Goal: Task Accomplishment & Management: Manage account settings

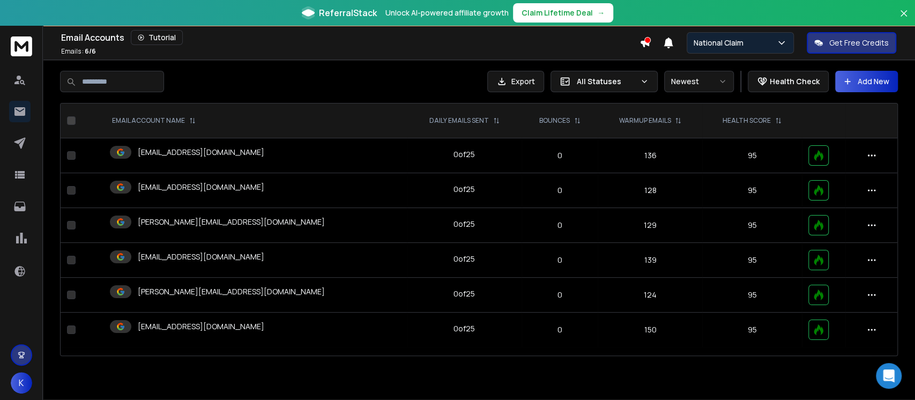
click at [722, 39] on p "National Claim" at bounding box center [721, 43] width 54 height 11
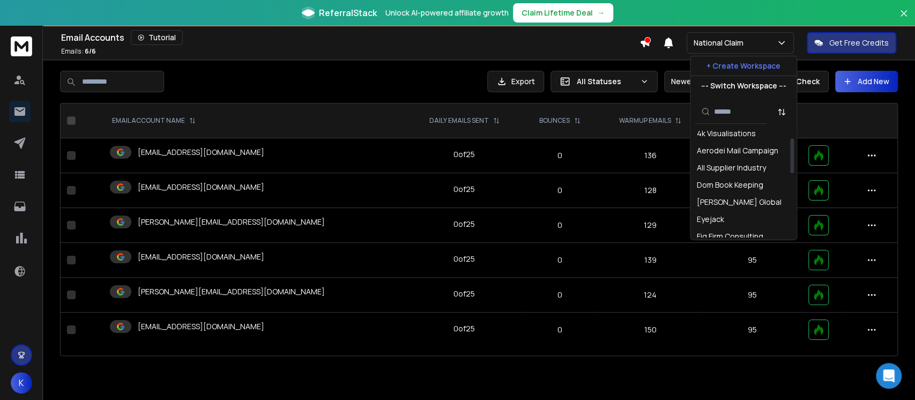
scroll to position [4, 0]
click at [735, 217] on div "Evers Global" at bounding box center [739, 220] width 85 height 11
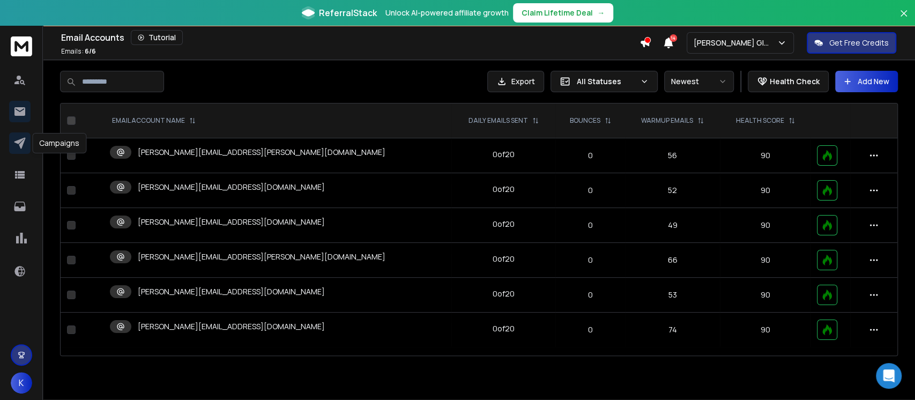
click at [19, 147] on icon at bounding box center [19, 143] width 13 height 13
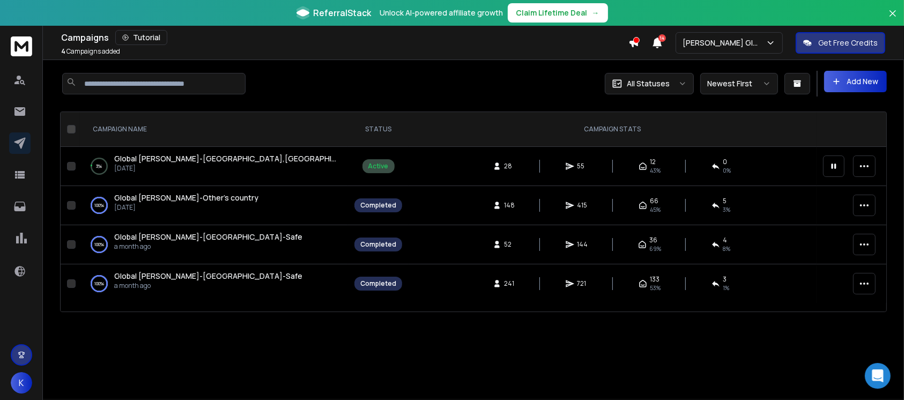
click at [853, 83] on button "Add New" at bounding box center [855, 81] width 63 height 21
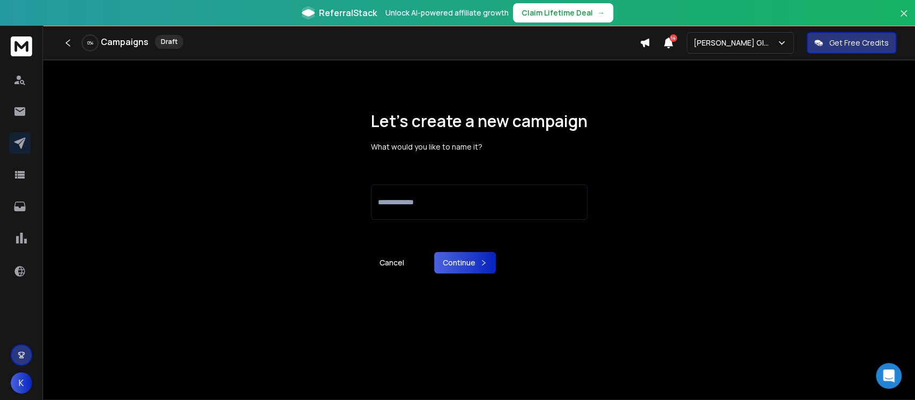
click at [411, 200] on input at bounding box center [479, 201] width 217 height 35
type input "****"
click at [402, 285] on div "ReferralStack Unlock AI-powered affiliate growth Lifetime Deals available! Clai…" at bounding box center [457, 200] width 915 height 400
click at [472, 264] on button "Continue" at bounding box center [465, 262] width 62 height 21
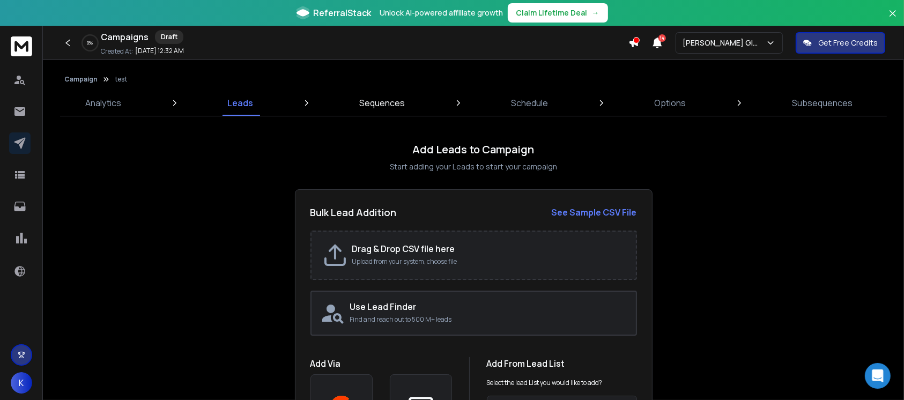
click at [381, 98] on p "Sequences" at bounding box center [383, 102] width 46 height 13
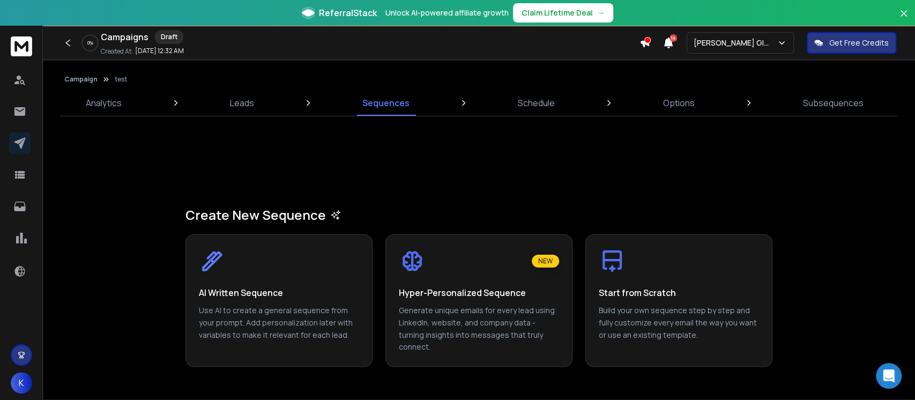
click at [646, 294] on h3 "Start from Scratch" at bounding box center [637, 292] width 77 height 11
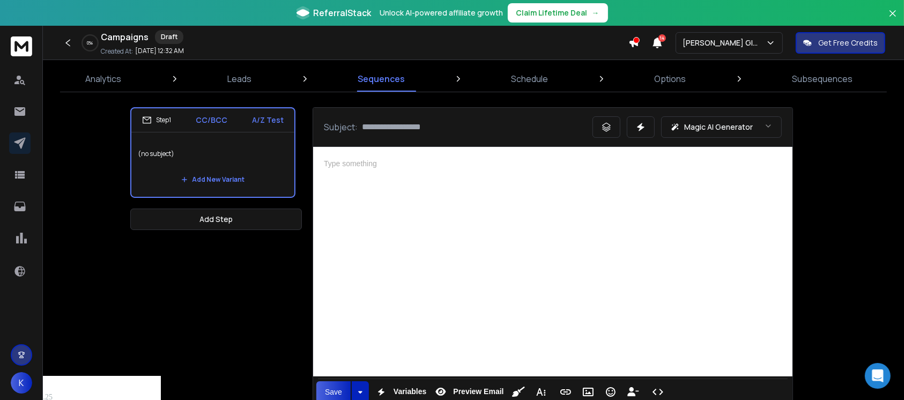
scroll to position [46, 0]
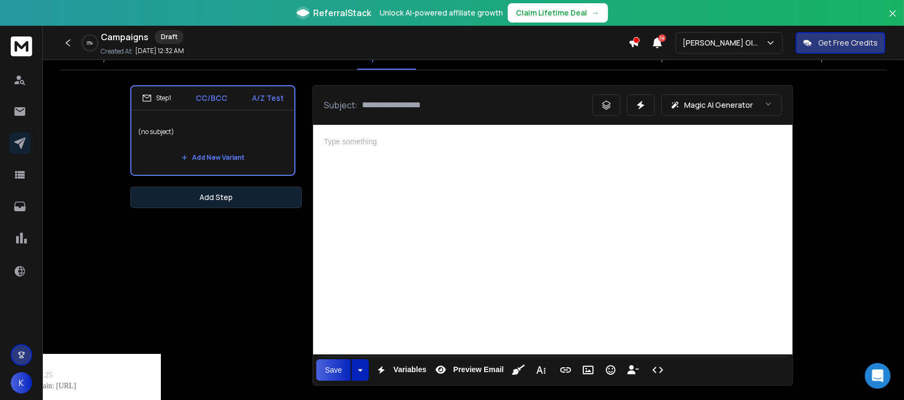
click at [239, 198] on button "Add Step" at bounding box center [216, 197] width 172 height 21
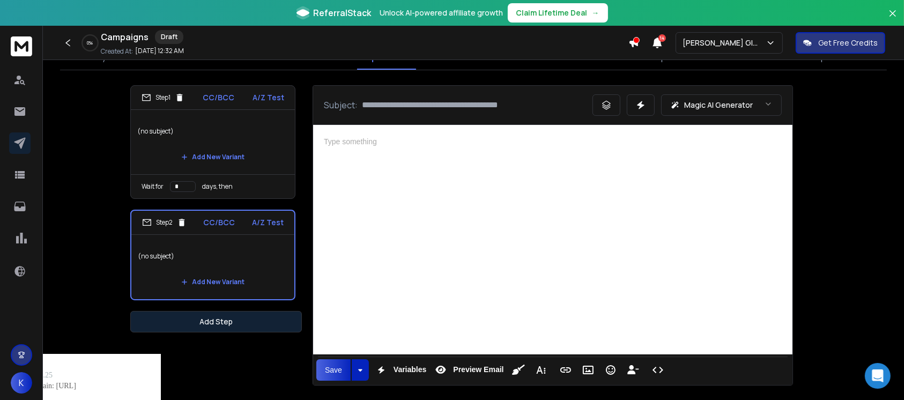
click at [236, 323] on button "Add Step" at bounding box center [216, 321] width 172 height 21
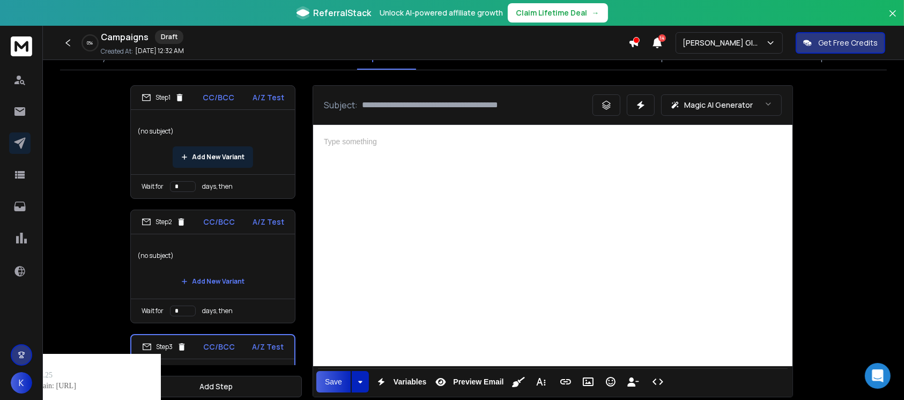
click at [218, 159] on button "Add New Variant" at bounding box center [213, 156] width 80 height 21
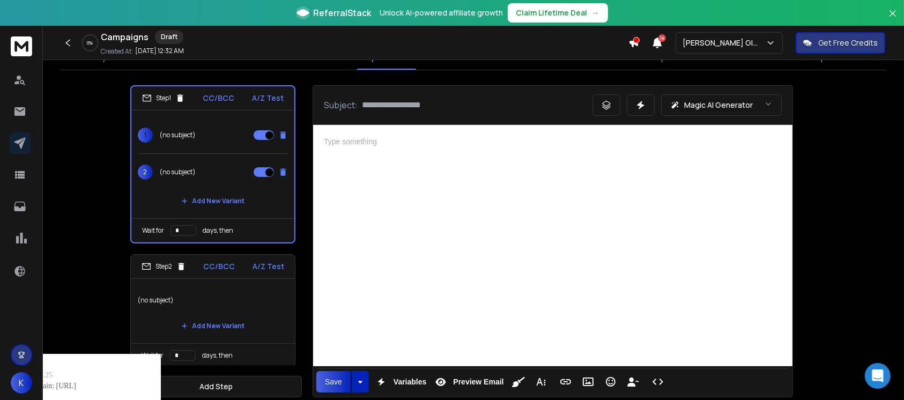
click at [197, 133] on div "1 (no subject)" at bounding box center [213, 135] width 150 height 37
click at [343, 134] on div at bounding box center [552, 245] width 479 height 240
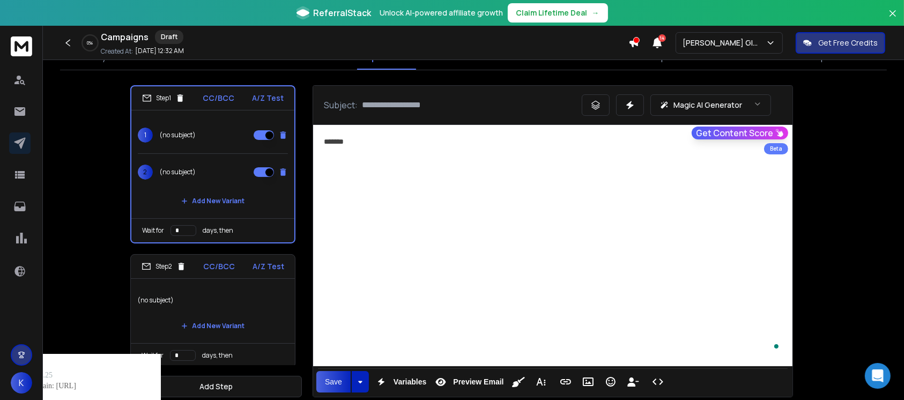
click at [209, 173] on div "2 (no subject)" at bounding box center [213, 172] width 150 height 36
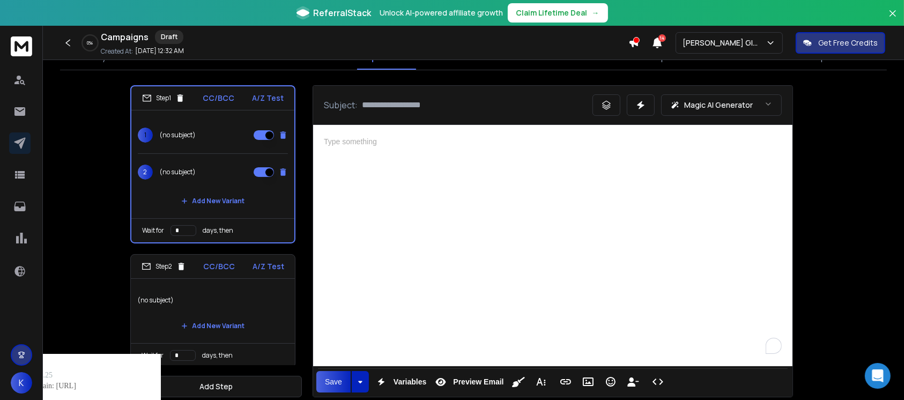
click at [366, 143] on div "To enrich screen reader interactions, please activate Accessibility in Grammarl…" at bounding box center [553, 142] width 458 height 12
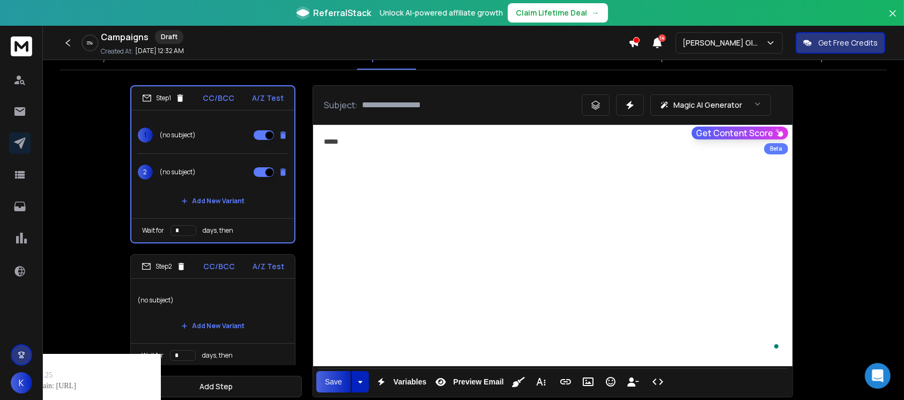
click at [192, 135] on p "(no subject)" at bounding box center [177, 135] width 36 height 9
click at [210, 172] on div "2 (no subject)" at bounding box center [213, 172] width 150 height 36
click at [262, 132] on button "button" at bounding box center [264, 135] width 20 height 10
click at [262, 133] on button "button" at bounding box center [264, 135] width 20 height 10
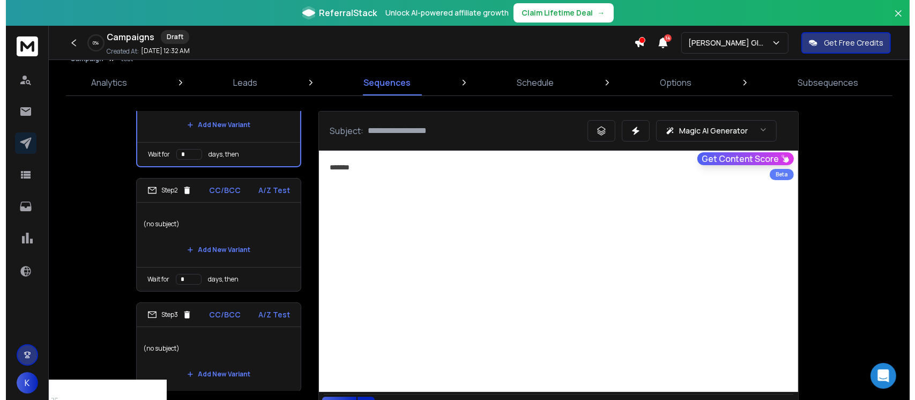
scroll to position [0, 0]
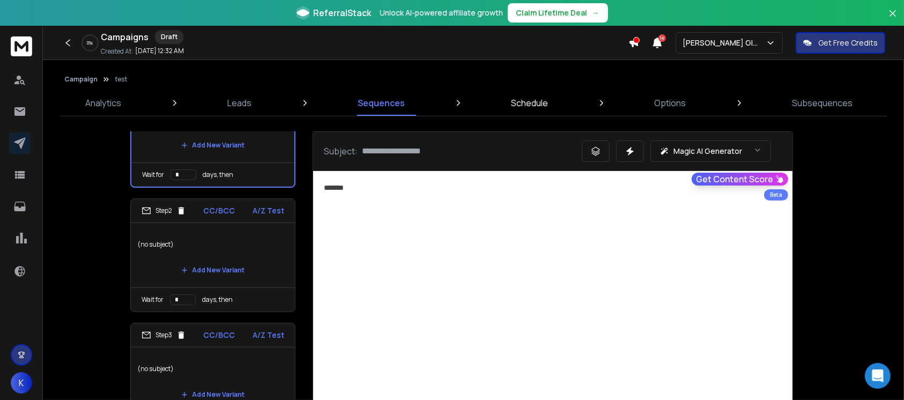
click at [538, 110] on link "Schedule" at bounding box center [530, 103] width 50 height 26
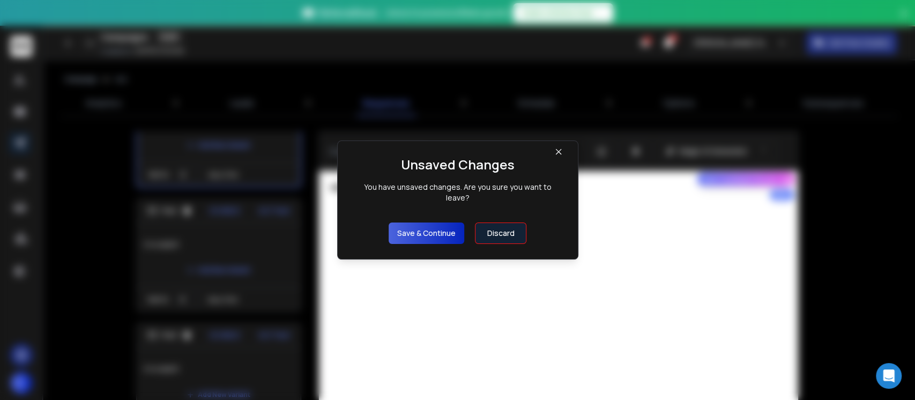
click at [502, 228] on button "Discard" at bounding box center [500, 232] width 51 height 21
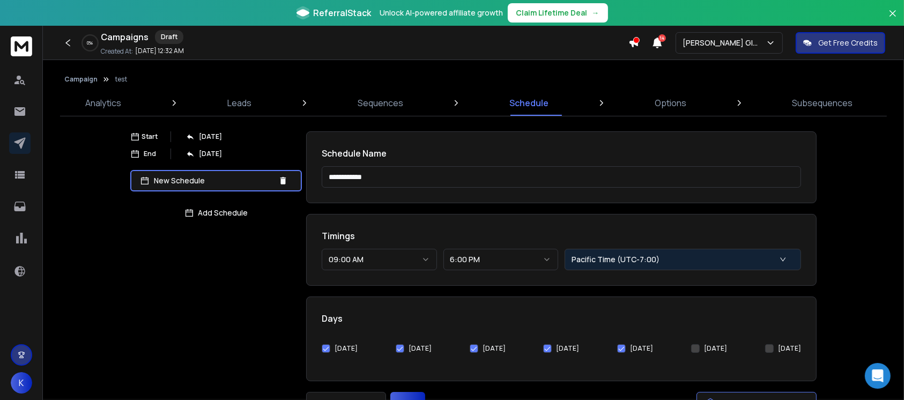
click at [630, 258] on p "Pacific Time (UTC-7:00)" at bounding box center [617, 259] width 92 height 11
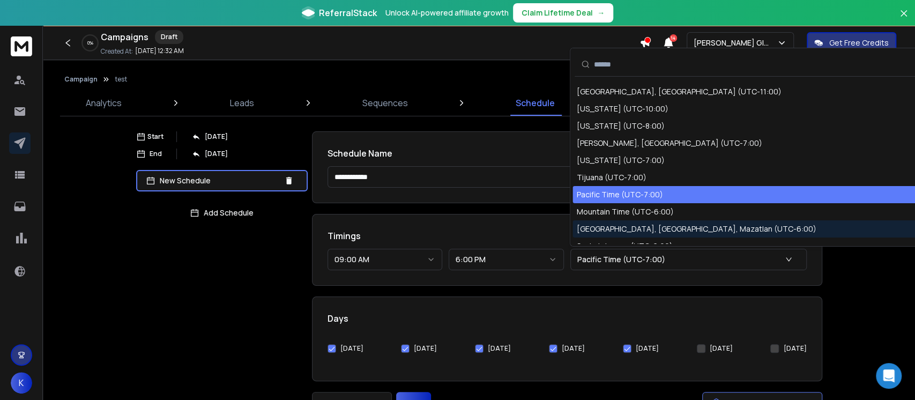
click at [520, 75] on div "Campaign test" at bounding box center [478, 79] width 829 height 9
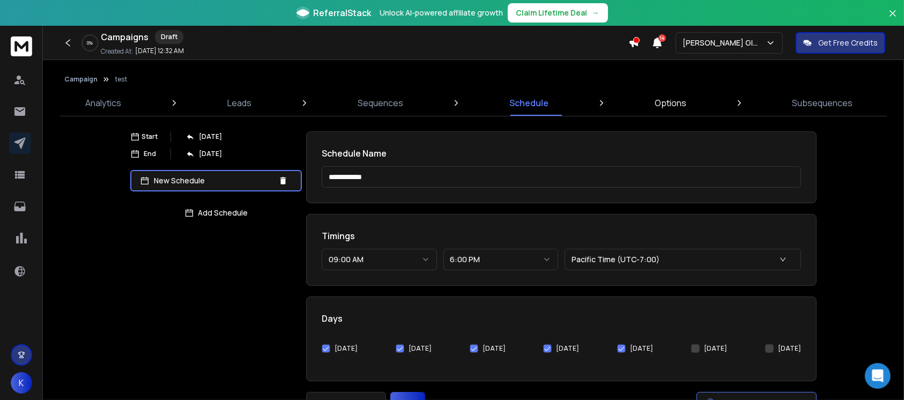
click at [688, 101] on link "Options" at bounding box center [670, 103] width 44 height 26
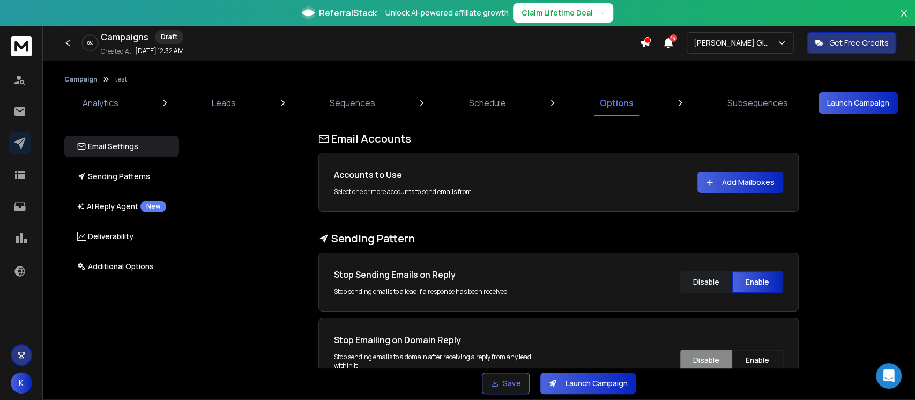
click at [747, 182] on button "Add Mailboxes" at bounding box center [740, 182] width 86 height 21
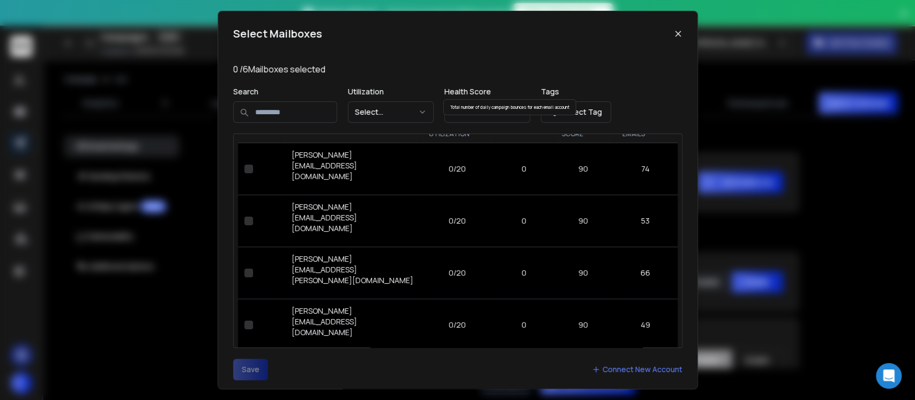
scroll to position [29, 0]
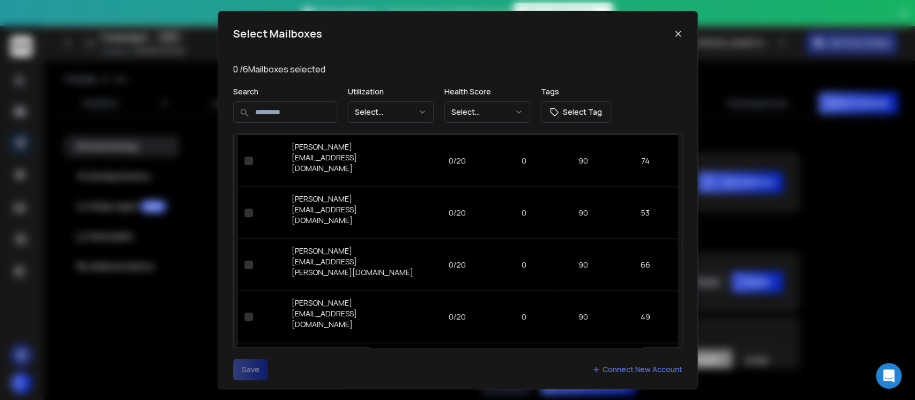
click at [675, 31] on icon at bounding box center [678, 34] width 6 height 6
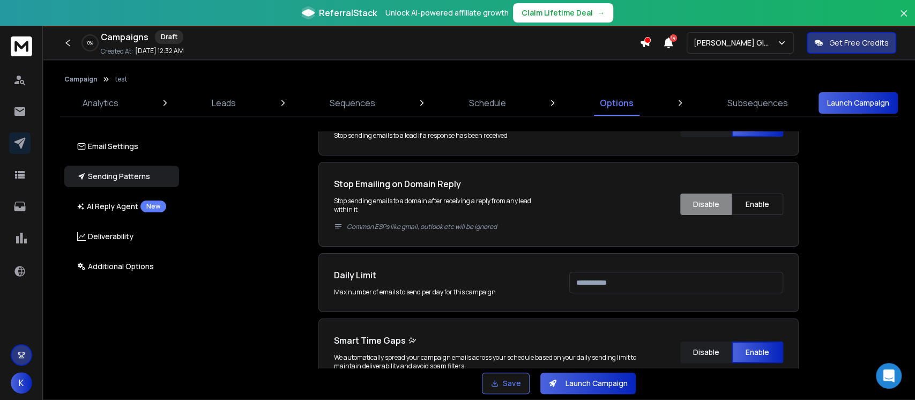
scroll to position [143, 0]
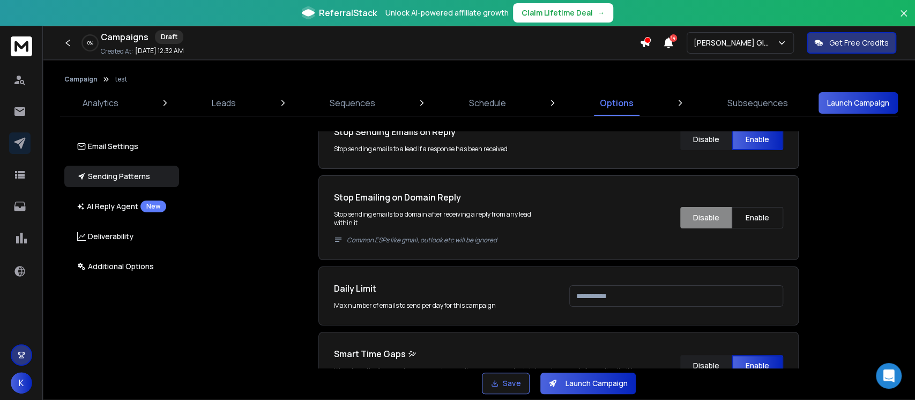
drag, startPoint x: 593, startPoint y: 296, endPoint x: 558, endPoint y: 303, distance: 35.5
click at [558, 303] on div "Daily Limit Max number of emails to send per day for this campaign ***" at bounding box center [558, 296] width 449 height 28
type input "***"
click at [569, 301] on input "***" at bounding box center [676, 295] width 214 height 21
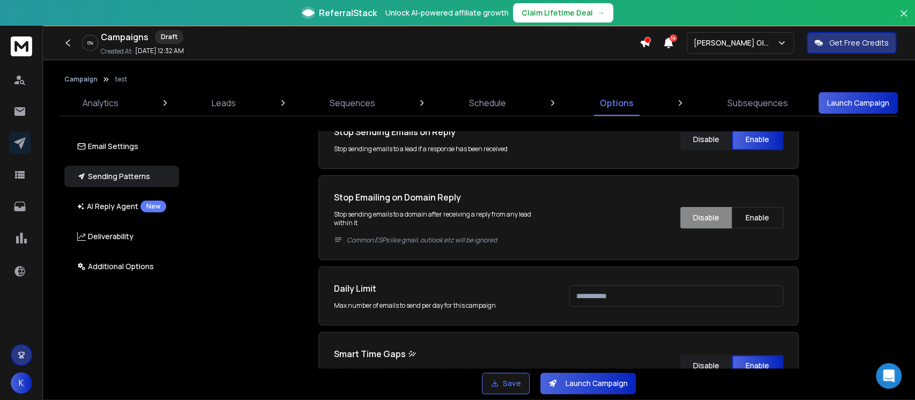
scroll to position [0, 0]
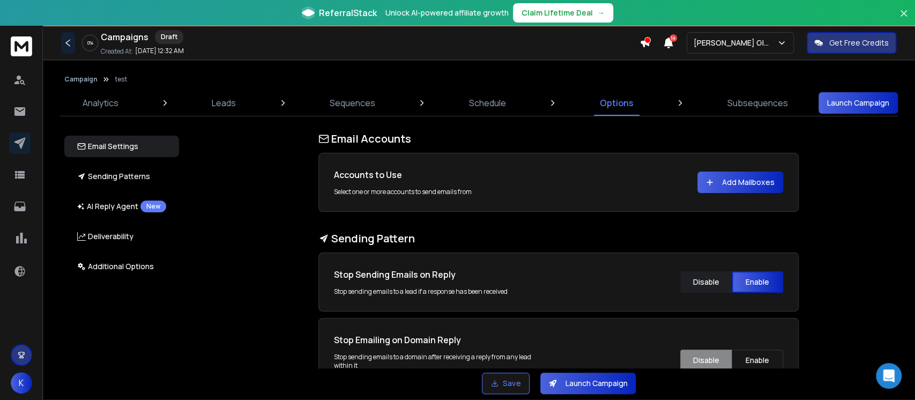
click at [71, 42] on icon at bounding box center [68, 43] width 10 height 10
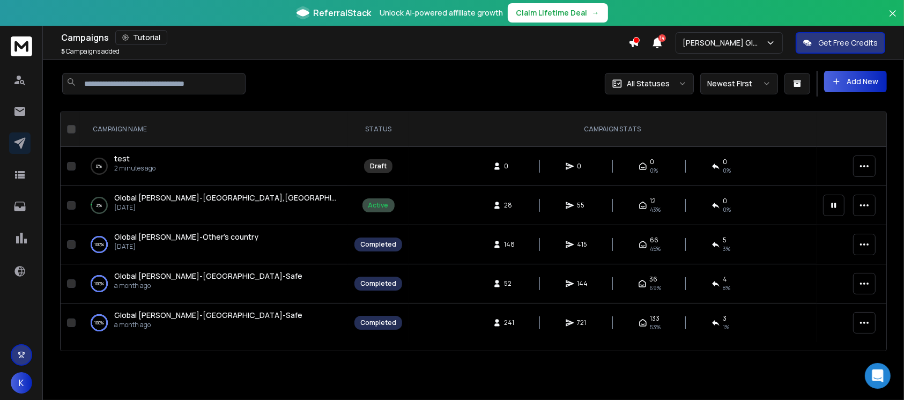
click at [864, 165] on icon "button" at bounding box center [864, 166] width 9 height 2
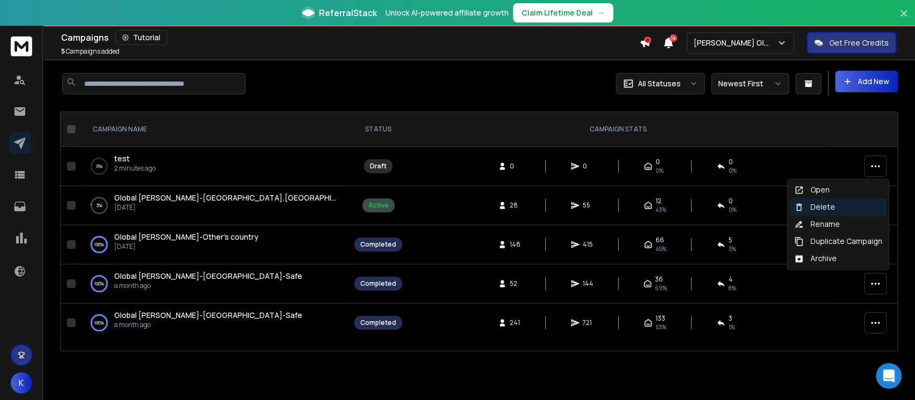
click at [828, 209] on div "Delete" at bounding box center [814, 207] width 41 height 11
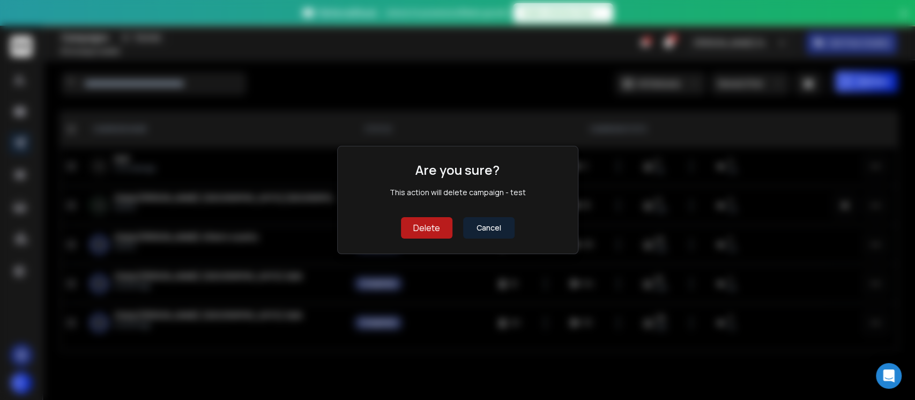
click at [436, 225] on button "Delete" at bounding box center [426, 227] width 51 height 21
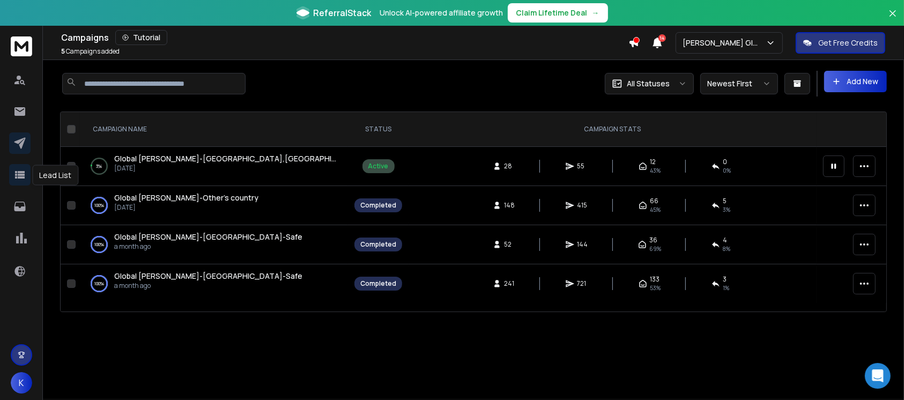
click at [16, 176] on icon at bounding box center [19, 174] width 13 height 13
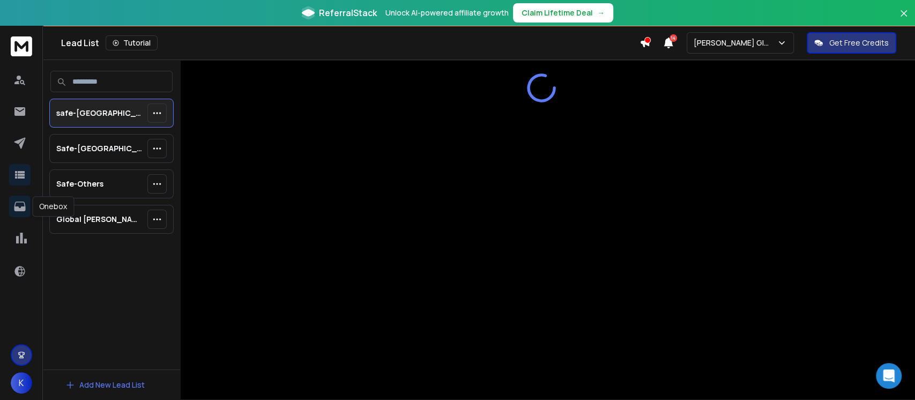
click at [23, 207] on icon at bounding box center [19, 207] width 11 height 10
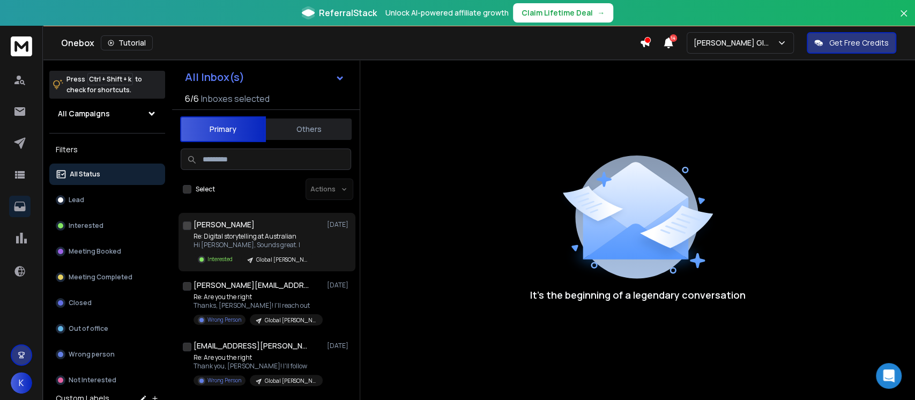
click at [330, 239] on div "Re: Digital storytelling at Australian Hi Jeremy, Sounds great. I Interested Gl…" at bounding box center [273, 248] width 158 height 33
click at [317, 229] on div "Linda Evers 07 Oct" at bounding box center [273, 224] width 158 height 11
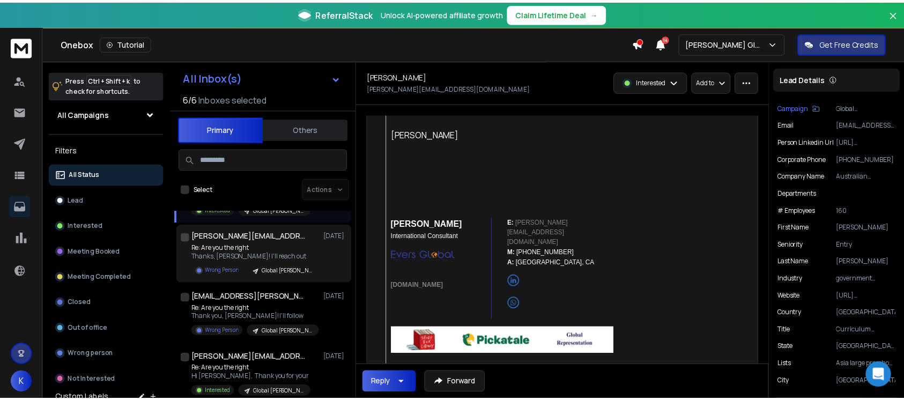
scroll to position [71, 0]
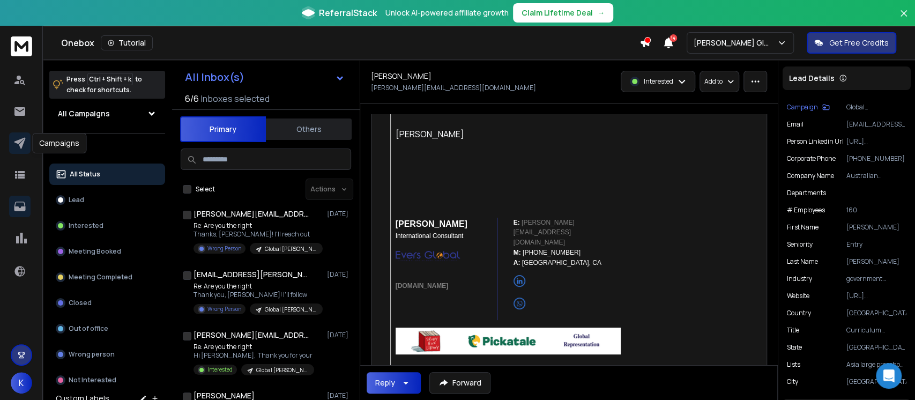
click at [19, 139] on icon at bounding box center [19, 143] width 13 height 13
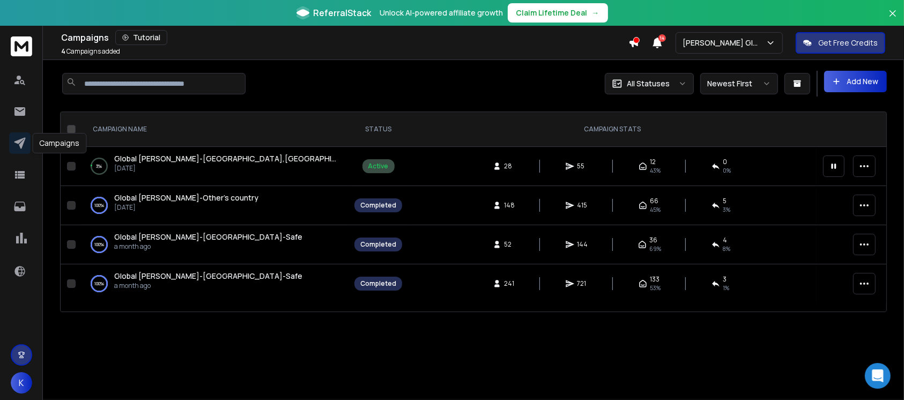
click at [188, 199] on span "Global Evers-Other's country" at bounding box center [186, 197] width 144 height 10
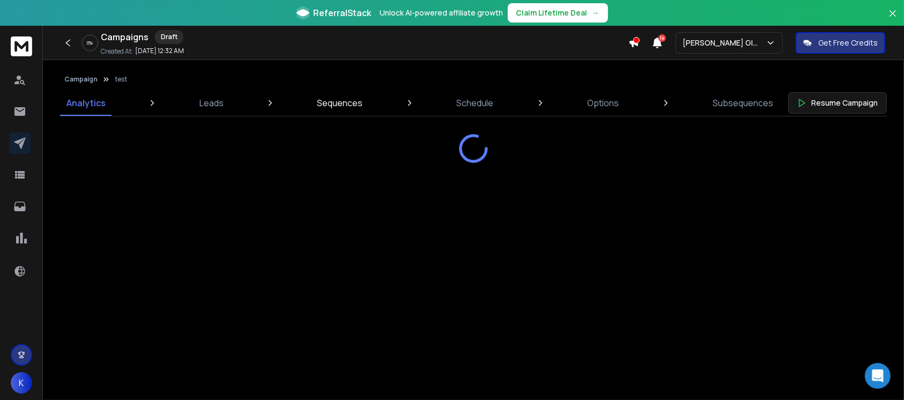
click at [334, 100] on p "Sequences" at bounding box center [340, 102] width 46 height 13
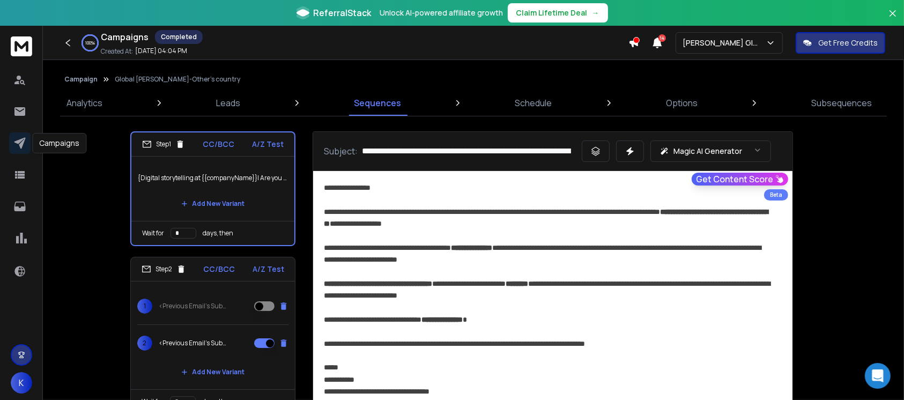
click at [13, 139] on icon at bounding box center [19, 143] width 13 height 13
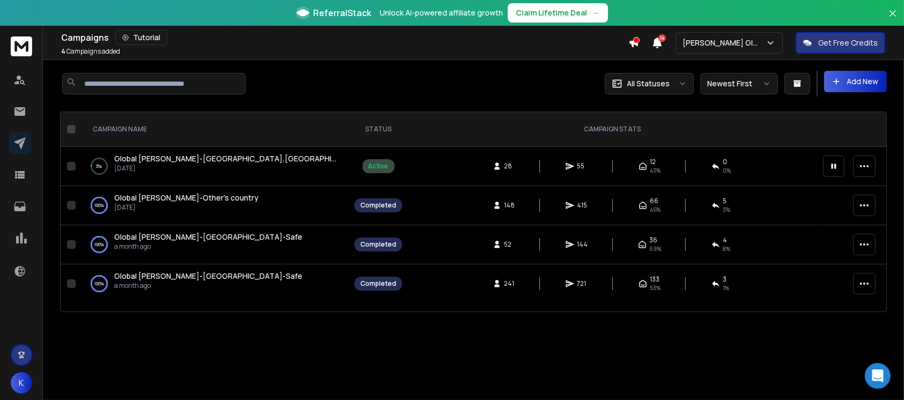
click at [171, 233] on span "Global Evers-Japan-Safe" at bounding box center [208, 237] width 188 height 10
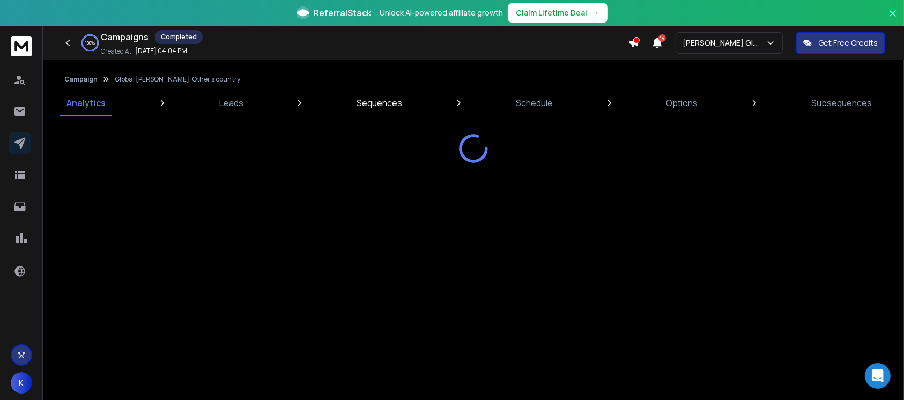
click at [377, 108] on p "Sequences" at bounding box center [379, 102] width 46 height 13
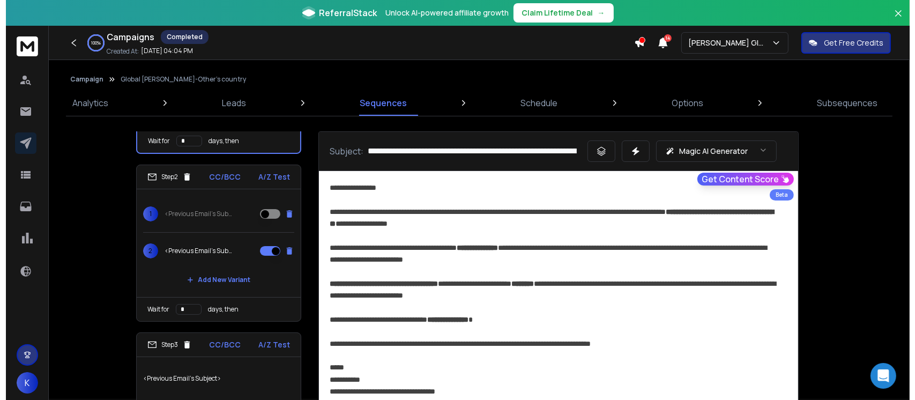
scroll to position [102, 0]
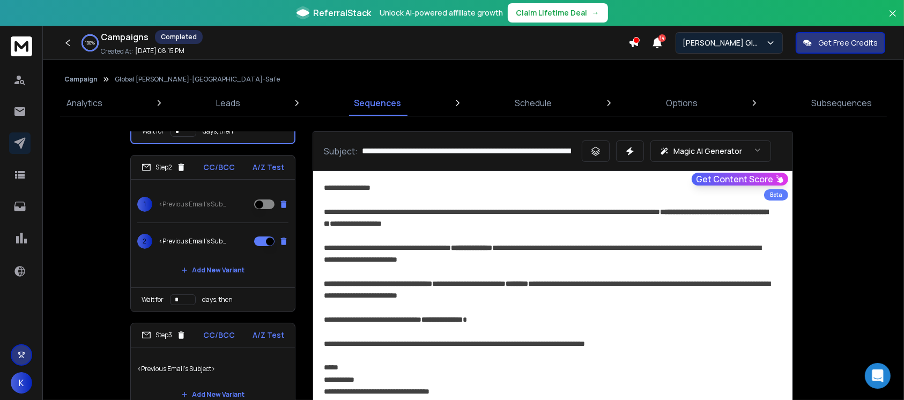
click at [735, 49] on button "Evers Global" at bounding box center [728, 42] width 107 height 21
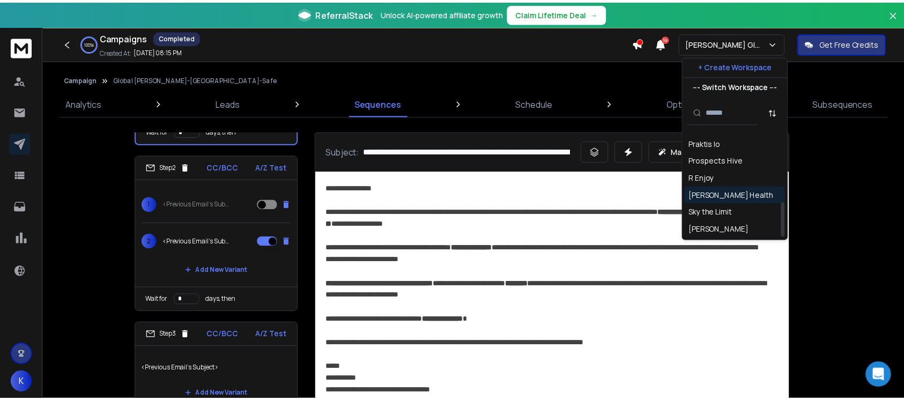
scroll to position [147, 0]
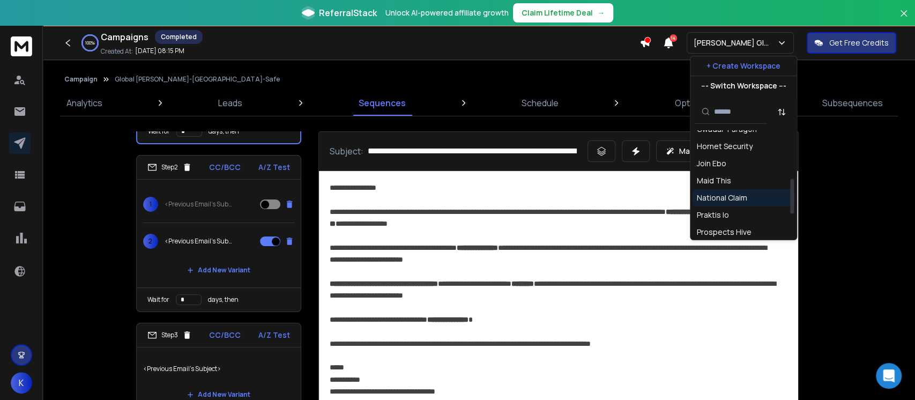
click at [734, 197] on div "National Claim" at bounding box center [722, 197] width 50 height 11
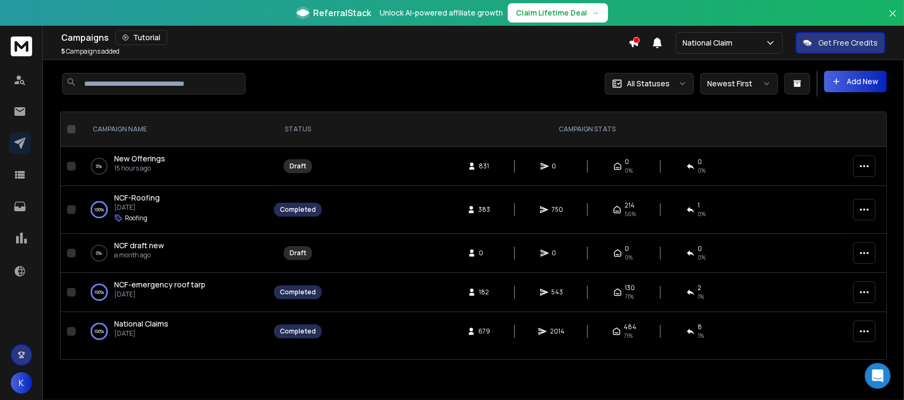
click at [169, 285] on span "NCF-emergency roof tarp" at bounding box center [159, 284] width 91 height 10
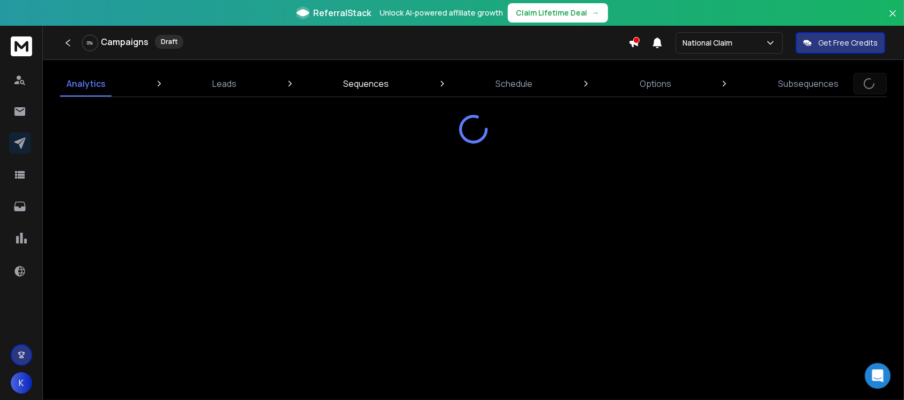
click at [360, 84] on p "Sequences" at bounding box center [366, 83] width 46 height 13
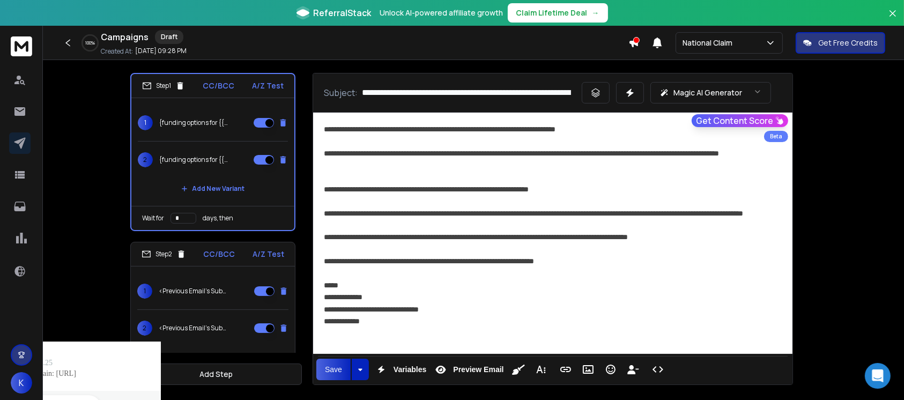
scroll to position [9, 0]
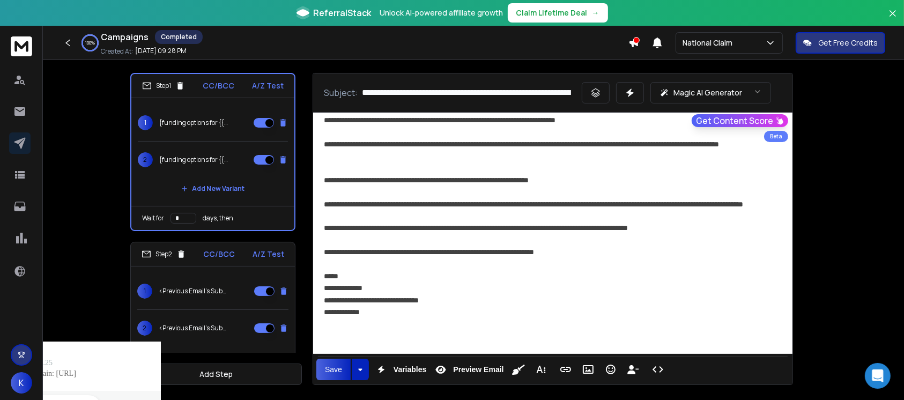
click at [210, 158] on p "{funding options for {{companyName}} | {{companyName}}’s job funding | faster c…" at bounding box center [193, 159] width 69 height 9
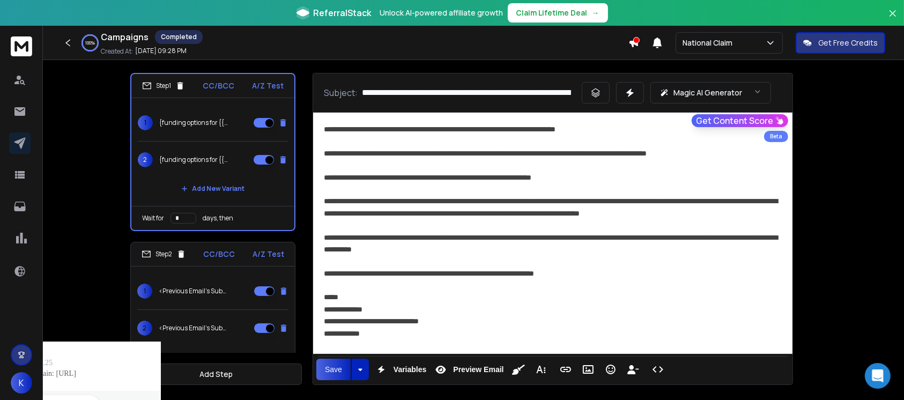
click at [192, 115] on div "1 {funding options for {{companyName}} | {{companyName}}’s job funding | faster…" at bounding box center [183, 122] width 90 height 15
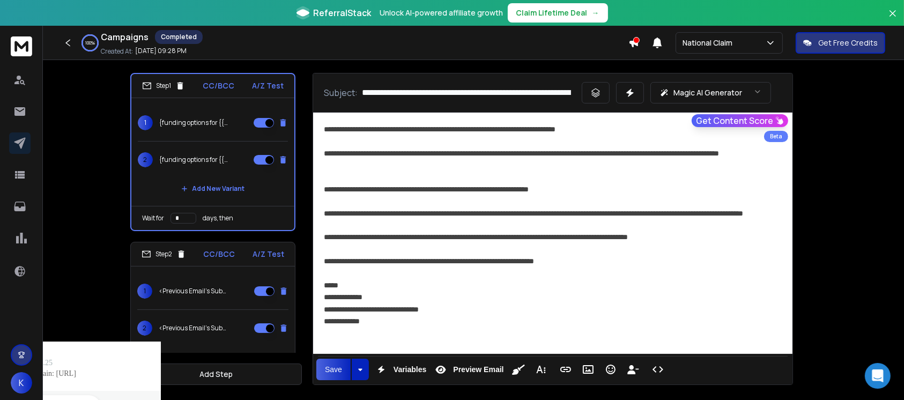
click at [202, 159] on p "{funding options for {{companyName}} | {{companyName}}’s job funding | faster c…" at bounding box center [193, 159] width 69 height 9
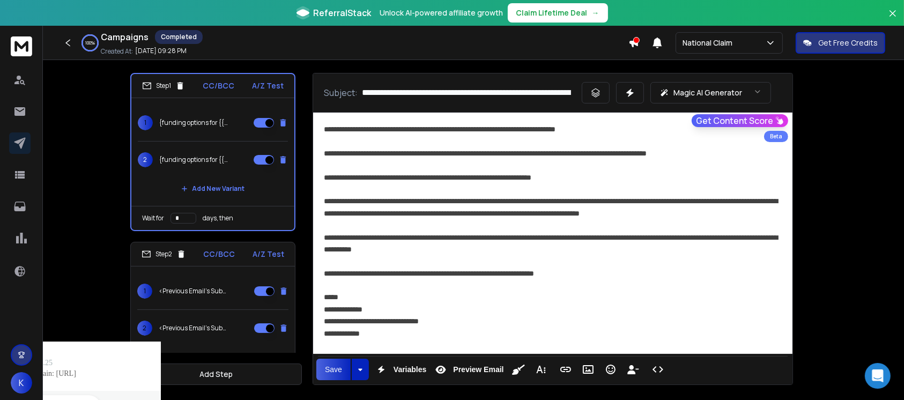
click at [203, 117] on div "1 {funding options for {{companyName}} | {{companyName}}’s job funding | faster…" at bounding box center [183, 122] width 90 height 15
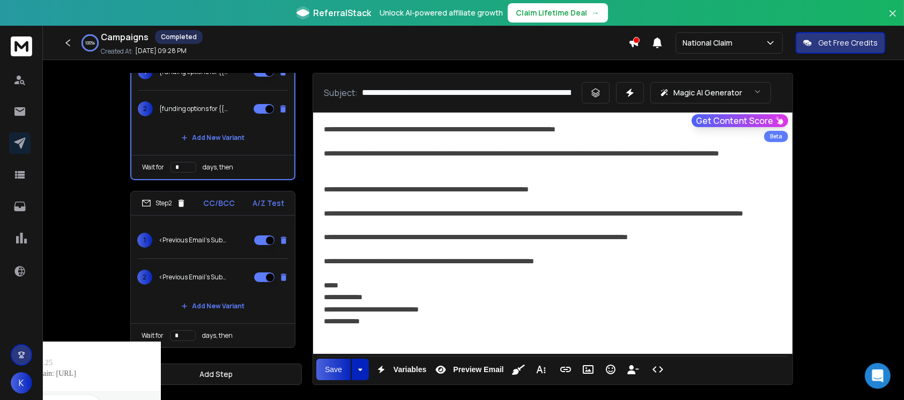
scroll to position [71, 0]
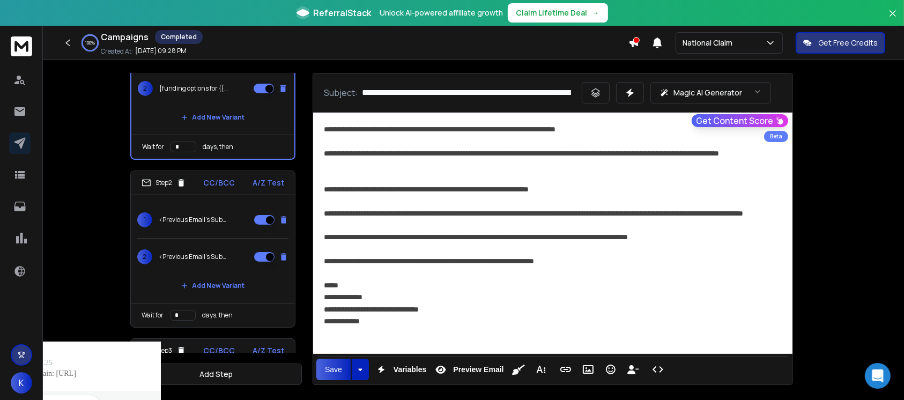
click at [199, 218] on p "<Previous Email's Subject>" at bounding box center [193, 219] width 69 height 9
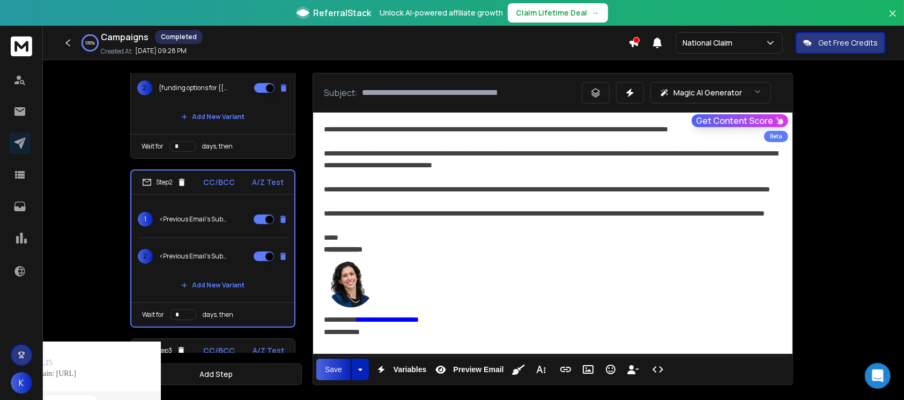
click at [184, 253] on p "<Previous Email's Subject>" at bounding box center [193, 256] width 69 height 9
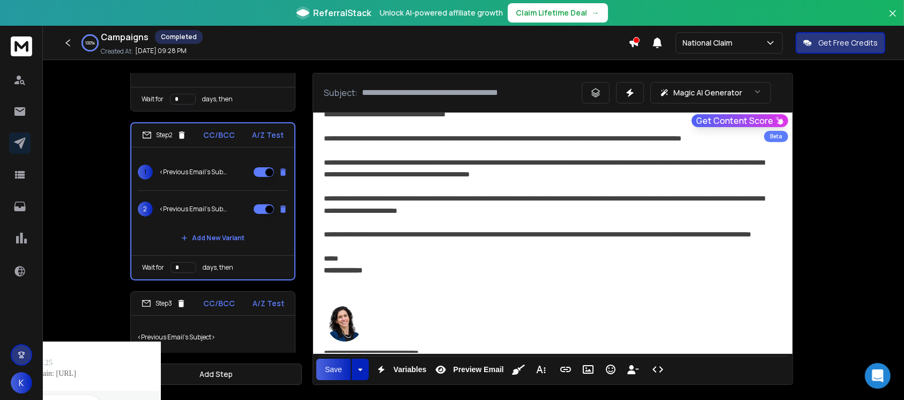
scroll to position [145, 0]
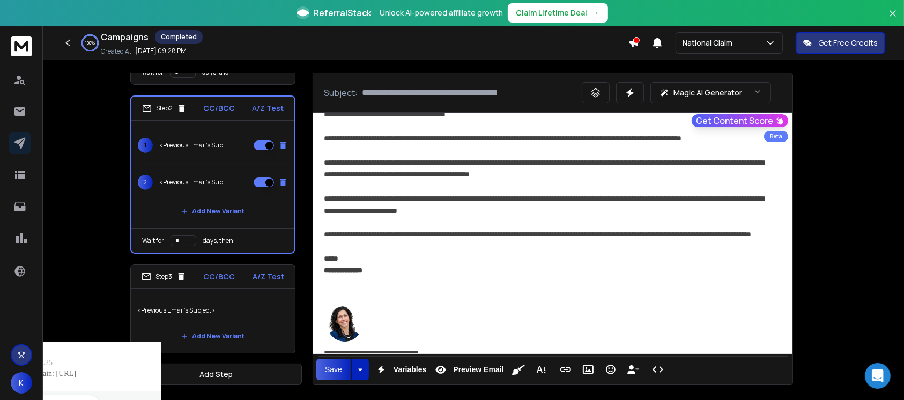
click at [210, 307] on p "<Previous Email's Subject>" at bounding box center [212, 310] width 151 height 30
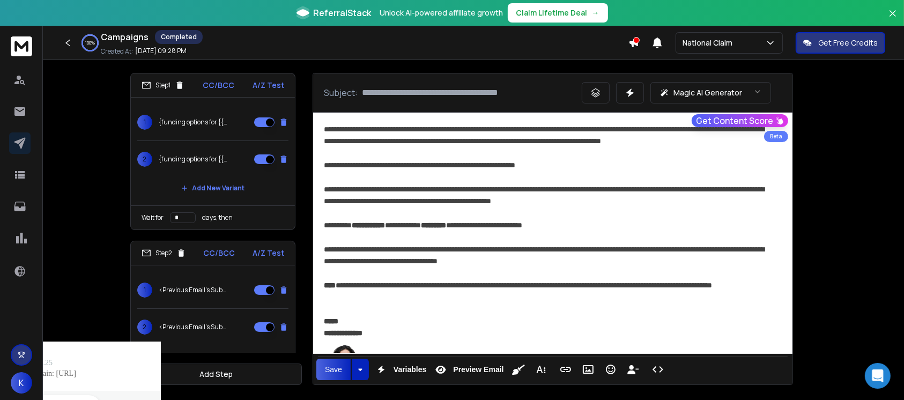
scroll to position [0, 0]
click at [815, 232] on div "**********" at bounding box center [473, 229] width 686 height 312
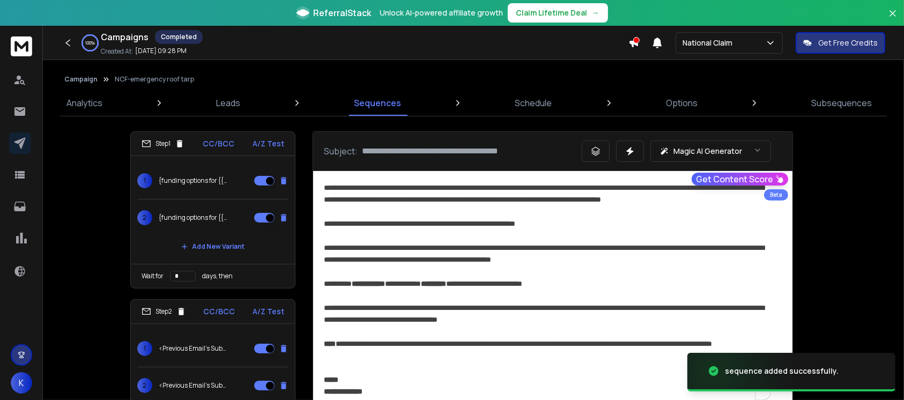
click at [79, 207] on div "**********" at bounding box center [473, 287] width 827 height 321
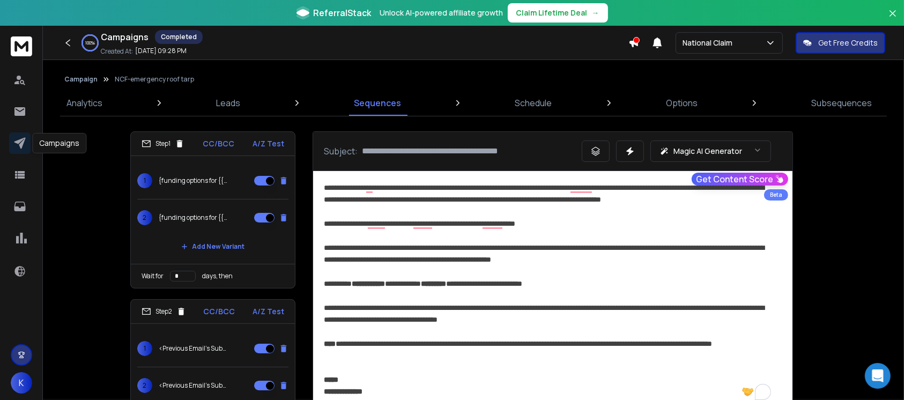
click at [23, 147] on icon at bounding box center [19, 143] width 13 height 13
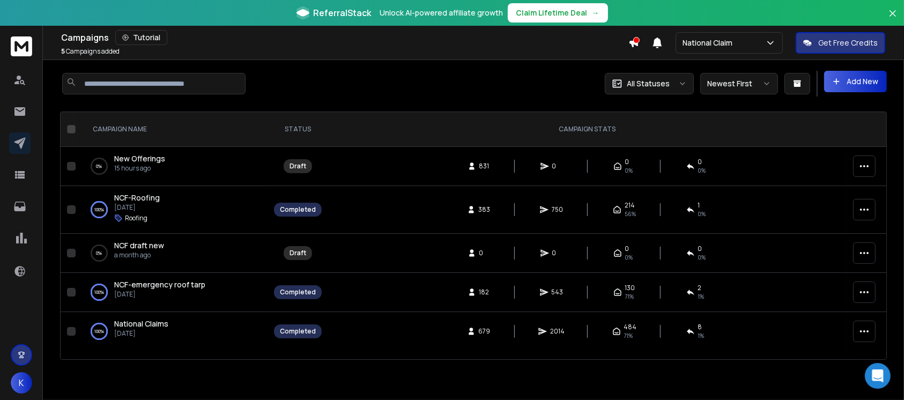
click at [132, 322] on span "National Claims" at bounding box center [141, 323] width 54 height 10
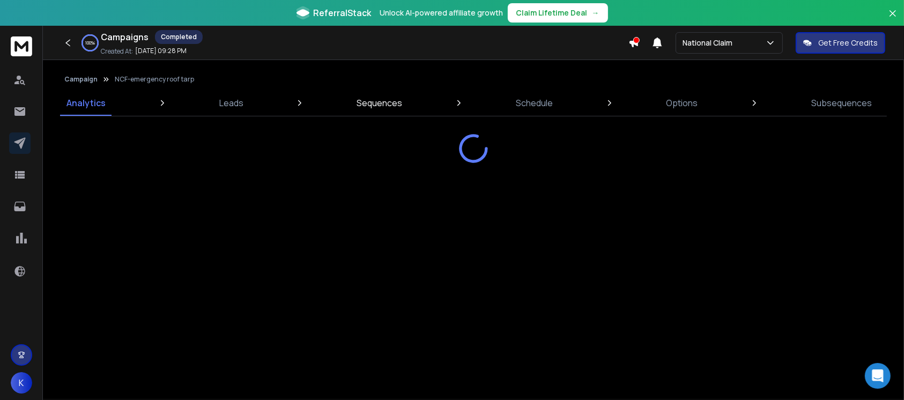
click at [379, 103] on p "Sequences" at bounding box center [379, 102] width 46 height 13
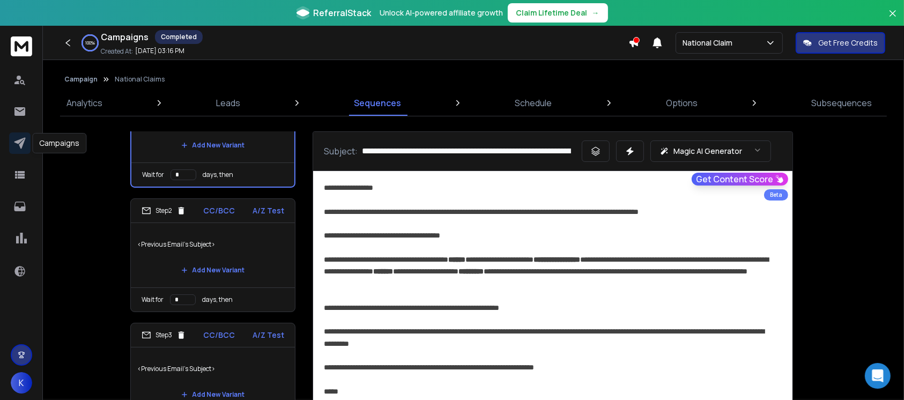
click at [16, 141] on icon at bounding box center [19, 143] width 11 height 11
